Goal: Task Accomplishment & Management: Manage account settings

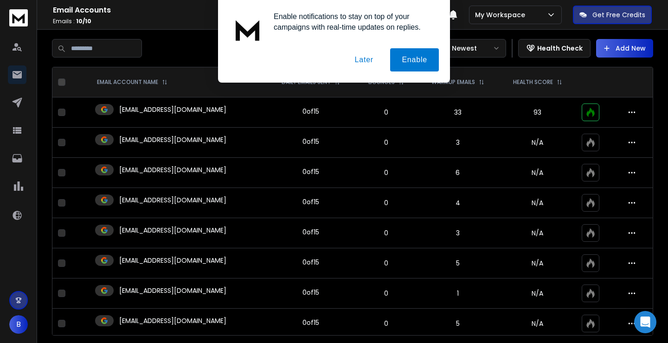
click at [367, 61] on button "Later" at bounding box center [364, 59] width 42 height 23
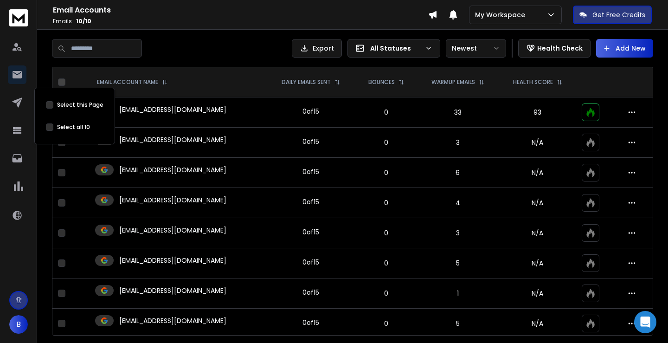
click at [57, 84] on th at bounding box center [70, 82] width 37 height 30
click at [60, 81] on button "Select this Page" at bounding box center [61, 81] width 7 height 7
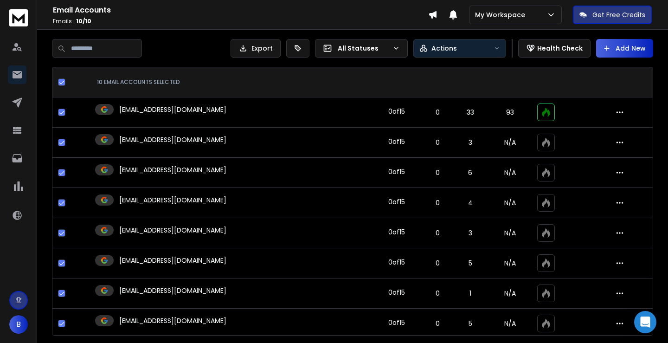
click at [444, 49] on p "Actions" at bounding box center [444, 48] width 26 height 9
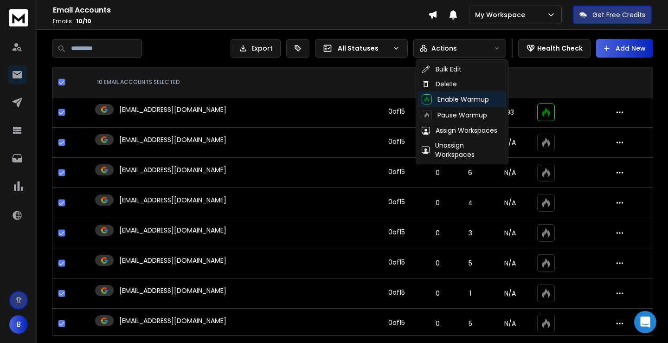
click at [449, 99] on div "Enable Warmup" at bounding box center [455, 99] width 67 height 10
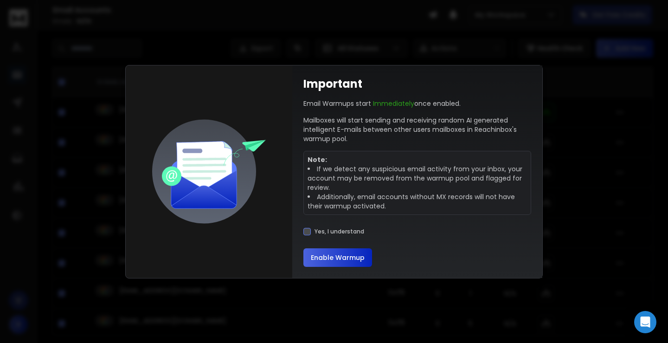
click at [312, 233] on div "Yes, I understand" at bounding box center [333, 231] width 61 height 7
click at [306, 231] on button "Yes, I understand" at bounding box center [306, 231] width 7 height 7
click at [320, 257] on button "Enable Warmup" at bounding box center [337, 257] width 69 height 19
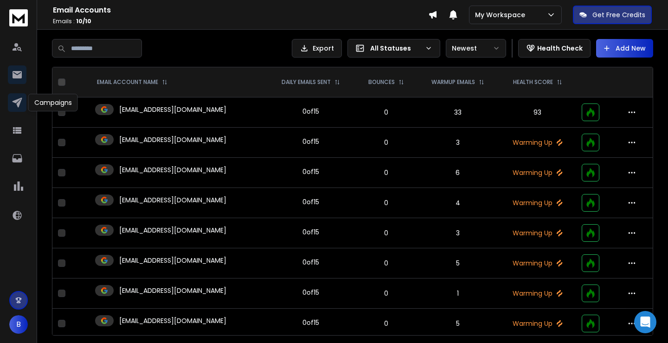
click at [12, 101] on icon at bounding box center [17, 102] width 11 height 11
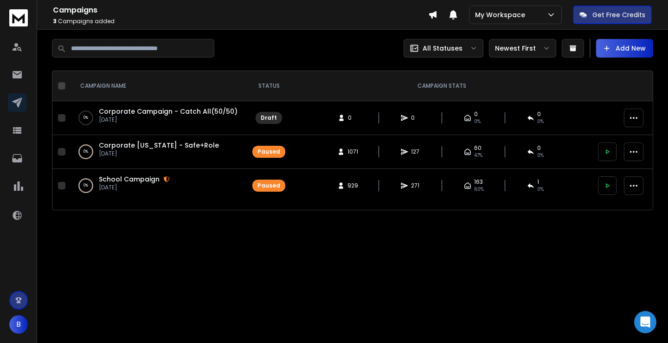
click at [157, 150] on p "[DATE]" at bounding box center [159, 153] width 120 height 7
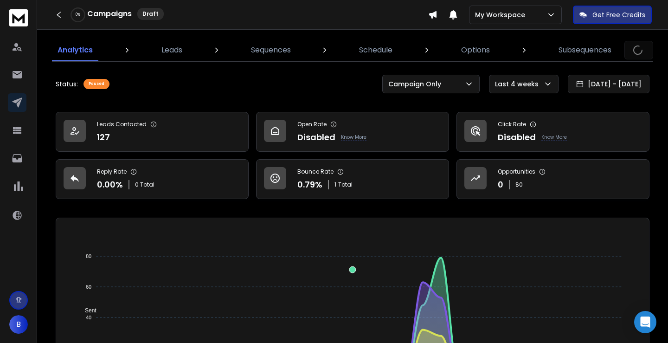
click at [92, 83] on div "Paused" at bounding box center [96, 84] width 26 height 10
click at [61, 19] on button at bounding box center [59, 15] width 12 height 19
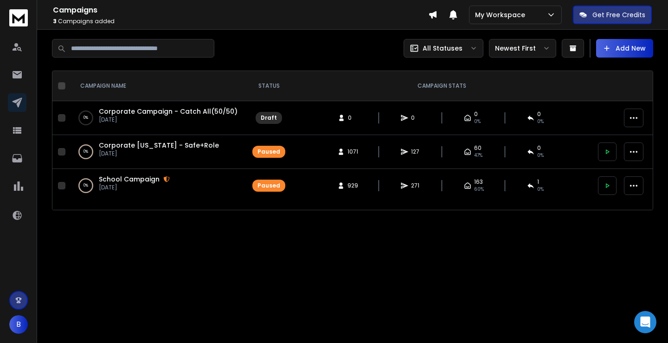
click at [607, 150] on icon at bounding box center [608, 151] width 4 height 5
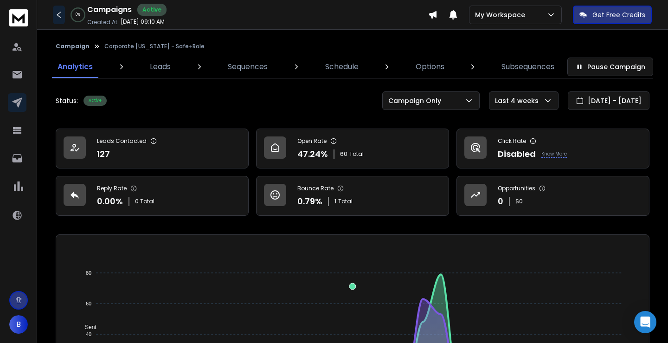
click at [63, 14] on button at bounding box center [59, 15] width 12 height 19
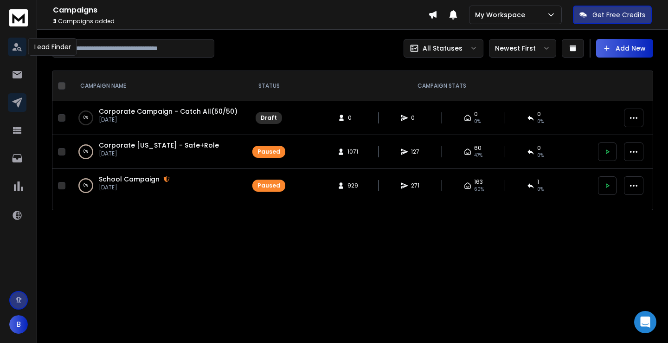
click at [18, 47] on icon at bounding box center [17, 46] width 11 height 11
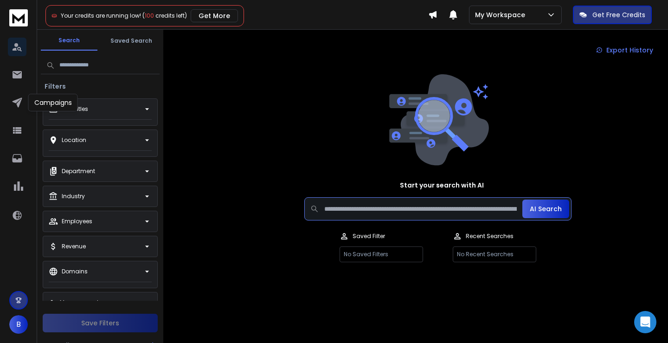
click at [19, 92] on div at bounding box center [18, 133] width 21 height 191
click at [20, 106] on icon at bounding box center [17, 102] width 11 height 11
